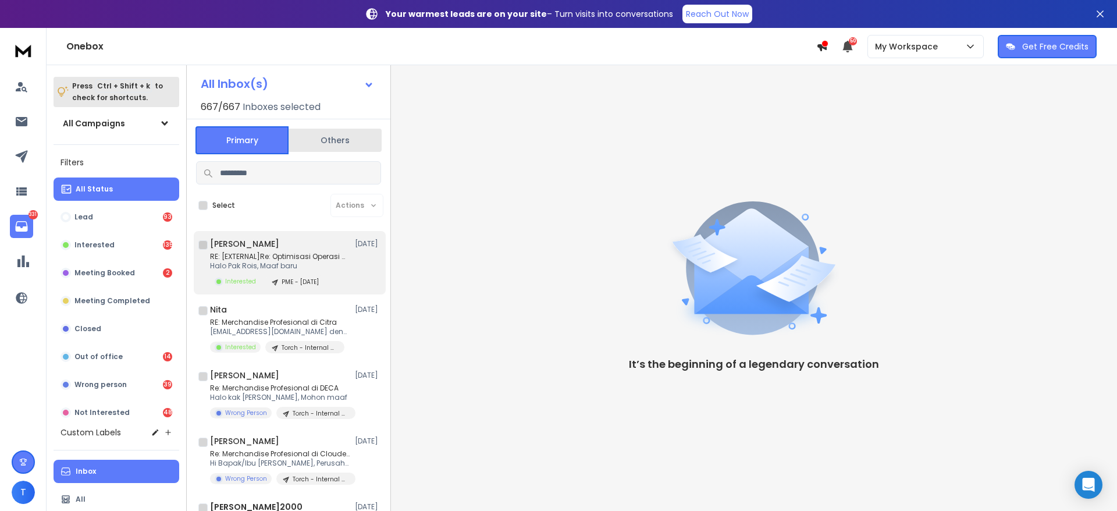
click at [329, 264] on p "Halo Pak Rois, Maaf baru" at bounding box center [280, 265] width 140 height 9
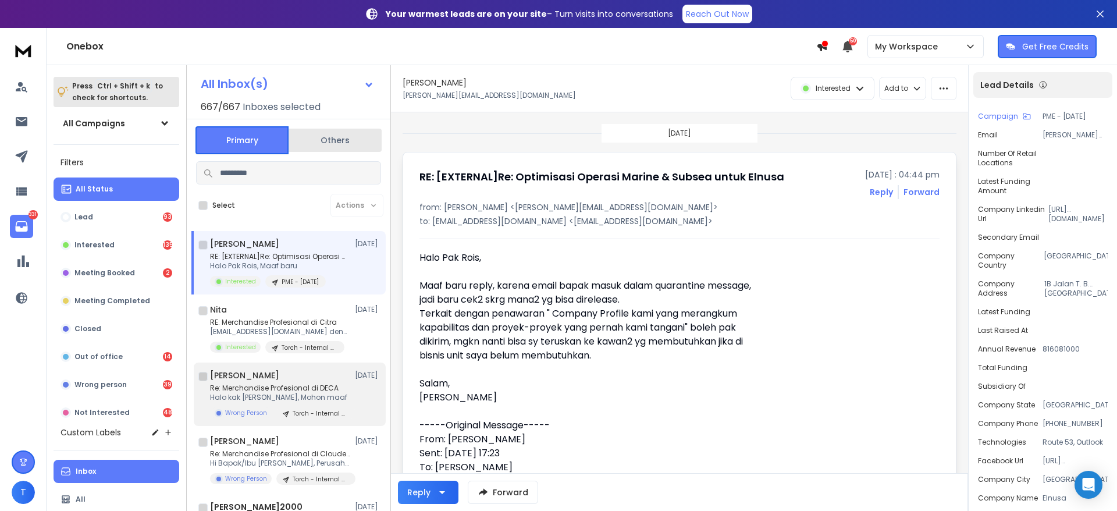
scroll to position [87, 0]
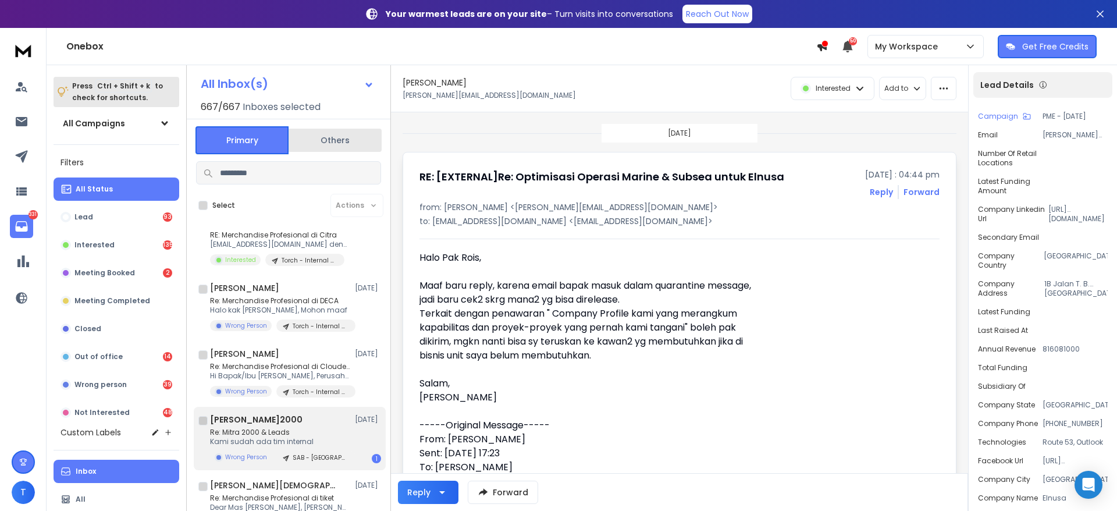
click at [355, 422] on p "[DATE]" at bounding box center [368, 419] width 26 height 9
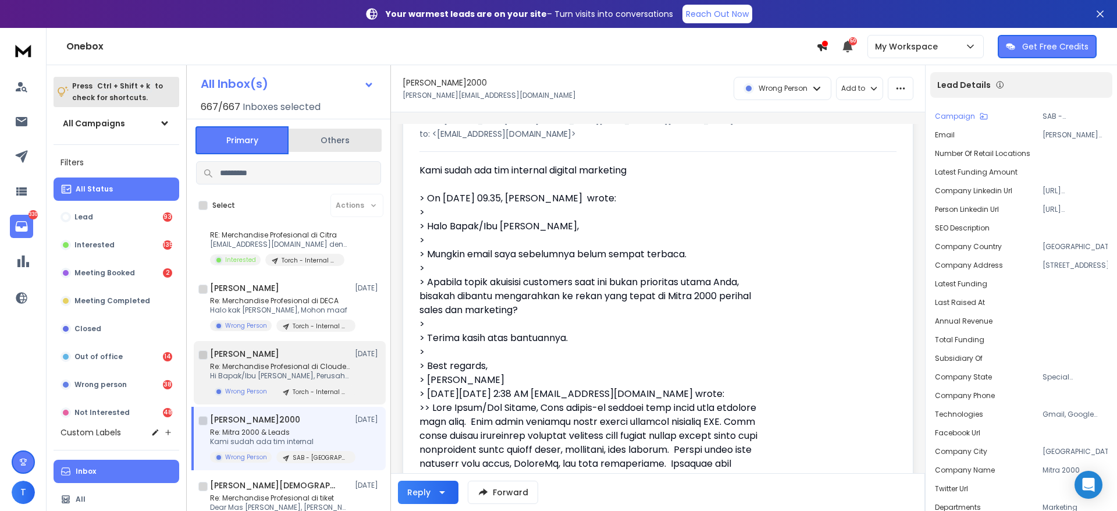
click at [319, 346] on div "[PERSON_NAME] [DATE] Re: Merchandise Profesional di Cloudera Hi Bapak/Ibu [PERS…" at bounding box center [290, 372] width 192 height 63
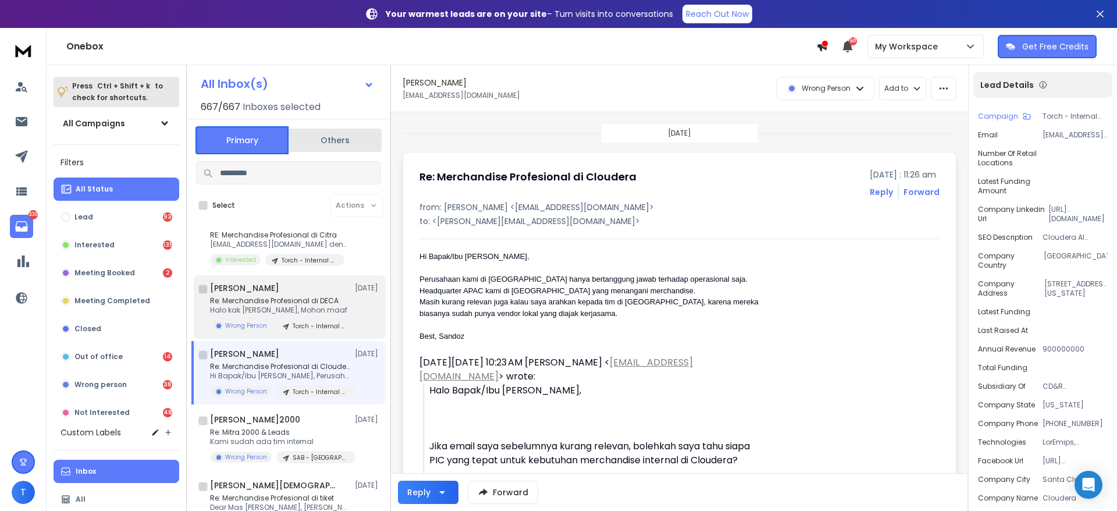
click at [267, 313] on p "Halo kak [PERSON_NAME], Mohon maaf" at bounding box center [280, 309] width 140 height 9
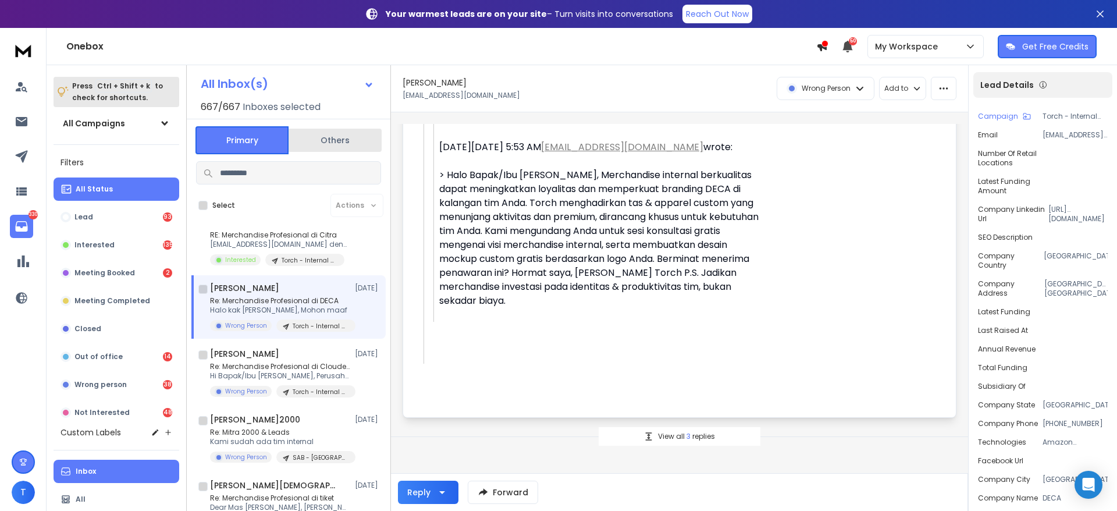
scroll to position [795, 0]
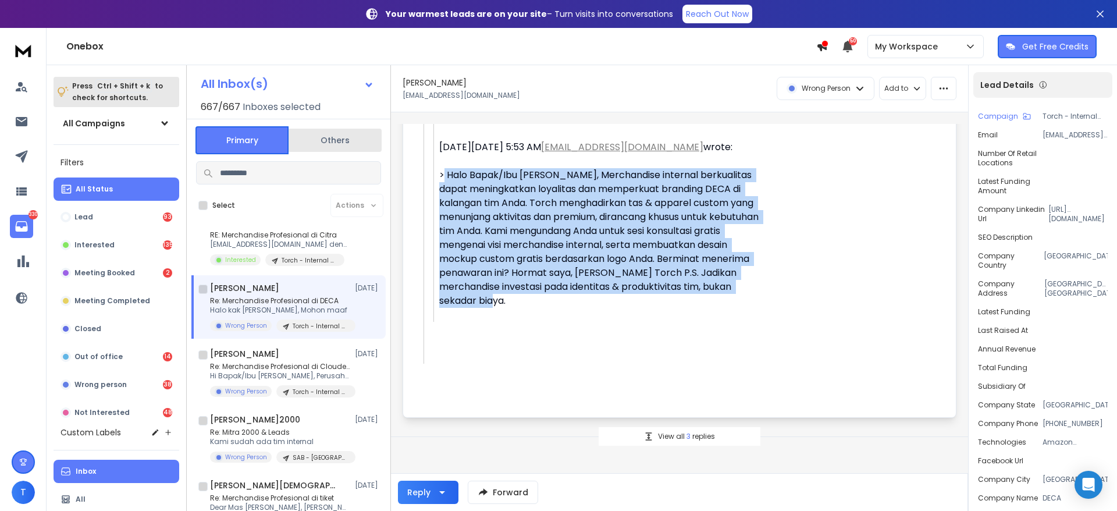
drag, startPoint x: 446, startPoint y: 176, endPoint x: 544, endPoint y: 297, distance: 156.3
click at [544, 297] on blockquote "Dear Bapak/Ibu [PERSON_NAME], Jika email saya sebelumnya kurang relevan, bolehk…" at bounding box center [596, 35] width 326 height 572
copy blockquote "Halo Bapak/Ibu [PERSON_NAME], Merchandise internal berkualitas dapat meningkatk…"
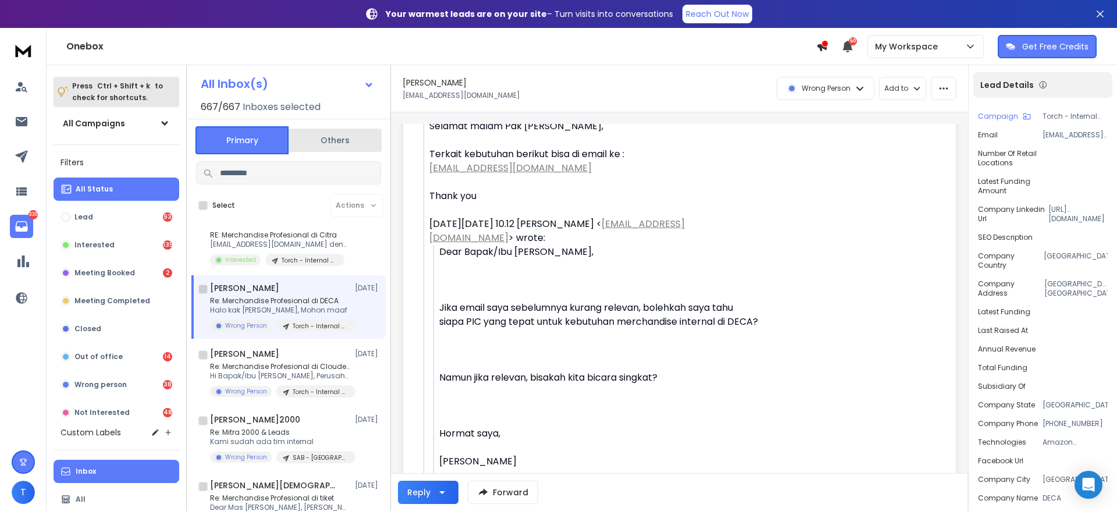
scroll to position [0, 0]
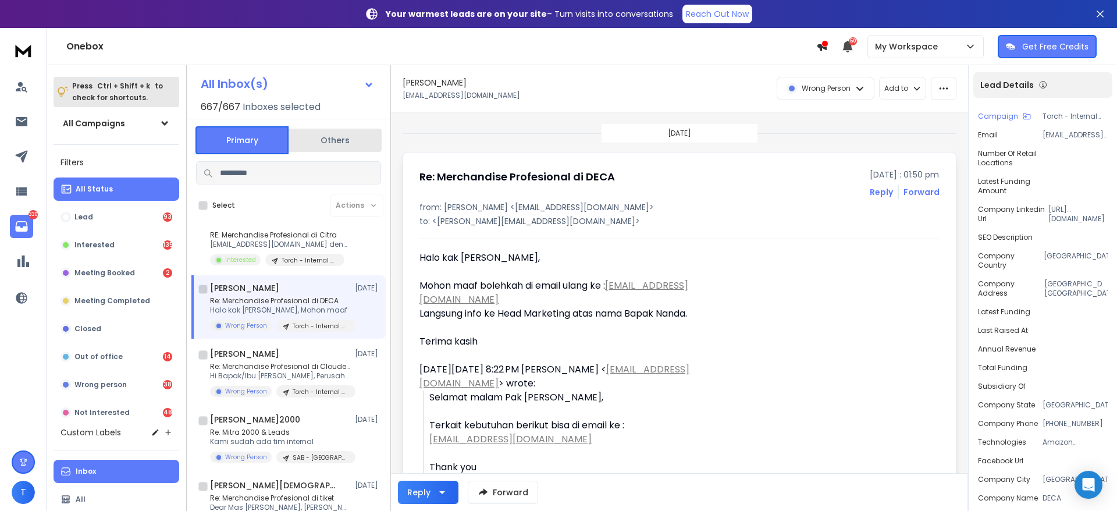
click at [509, 264] on div "Halo kak Indra, Mohon maaf bolehkah di email ulang ke : [EMAIL_ADDRESS][DOMAIN_…" at bounding box center [589, 300] width 340 height 98
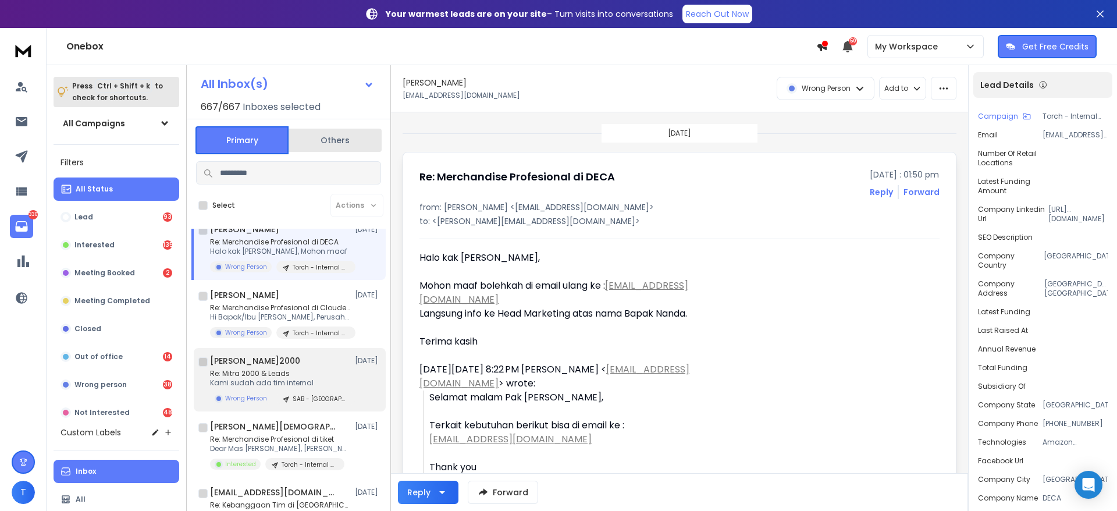
scroll to position [87, 0]
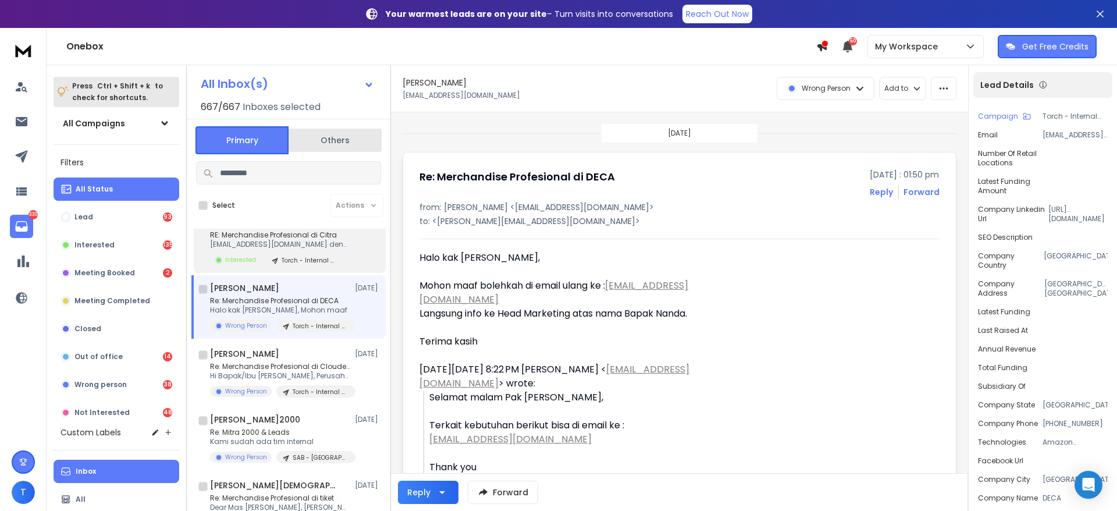
click at [323, 248] on p "[EMAIL_ADDRESS][DOMAIN_NAME] dengan bapak Imam -----Original" at bounding box center [280, 244] width 140 height 9
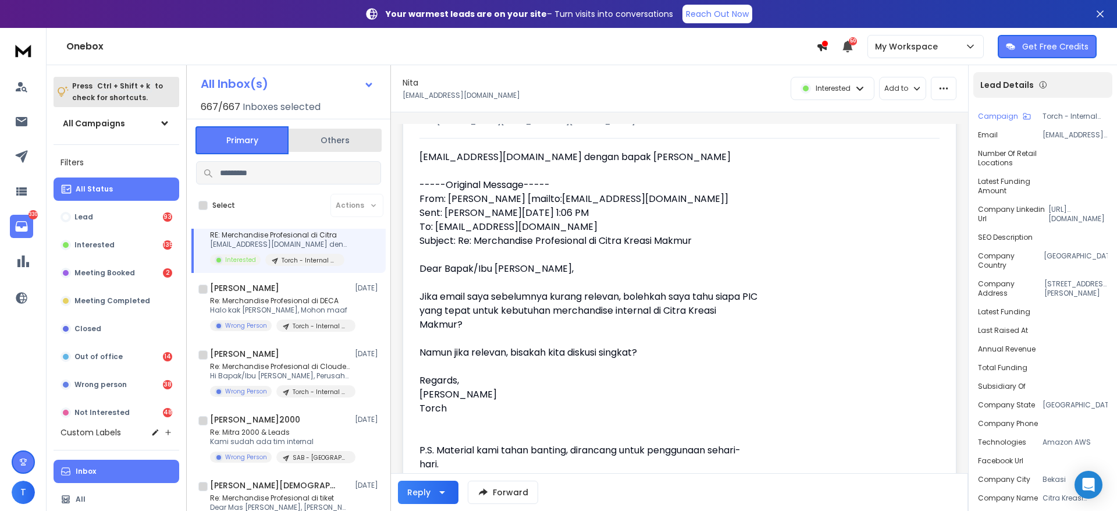
scroll to position [418, 0]
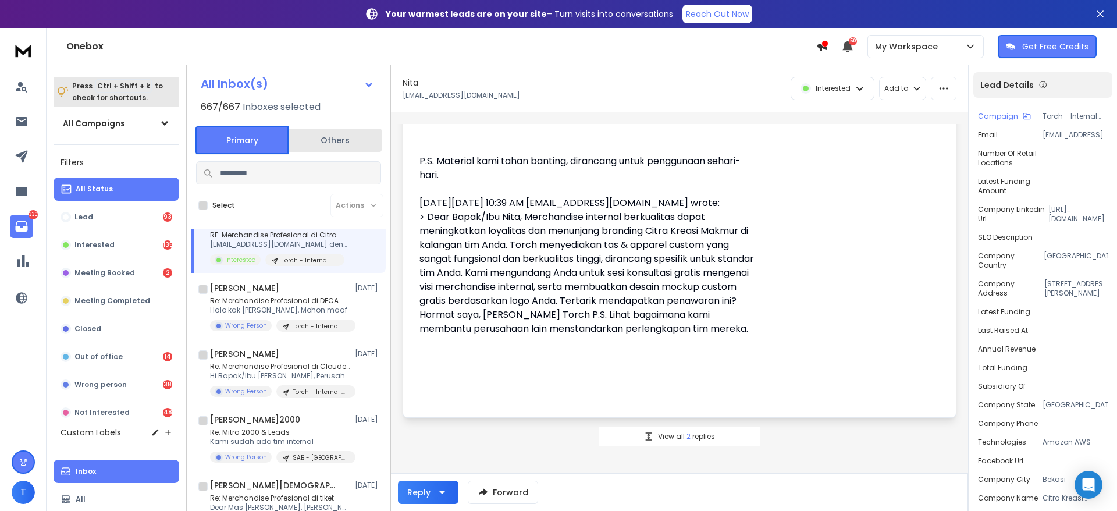
drag, startPoint x: 428, startPoint y: 201, endPoint x: 553, endPoint y: 324, distance: 175.6
click at [553, 324] on div "[EMAIL_ADDRESS][DOMAIN_NAME] dengan bapak Imam -----Original Message----- From:…" at bounding box center [593, 131] width 349 height 540
copy div "Dear Bapak/Ibu Nita, Merchandise internal berkualitas dapat meningkatkan loyali…"
